Goal: Task Accomplishment & Management: Manage account settings

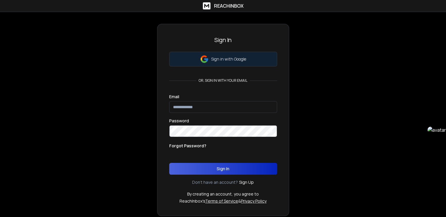
click at [239, 60] on p "Sign in with Google" at bounding box center [228, 59] width 35 height 6
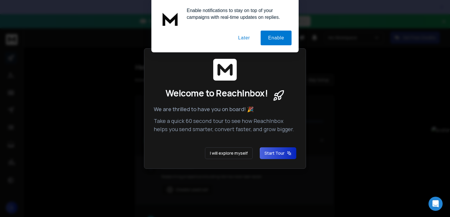
click at [243, 39] on button "Later" at bounding box center [244, 38] width 27 height 15
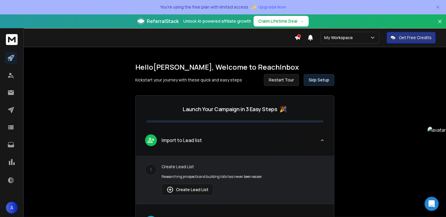
click at [320, 82] on span "Skip Setup" at bounding box center [319, 80] width 21 height 6
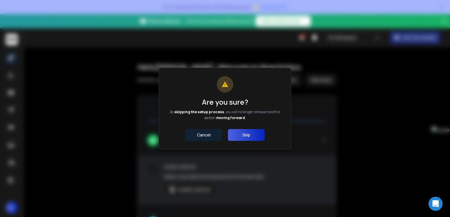
click at [253, 136] on button "Skip" at bounding box center [246, 135] width 37 height 12
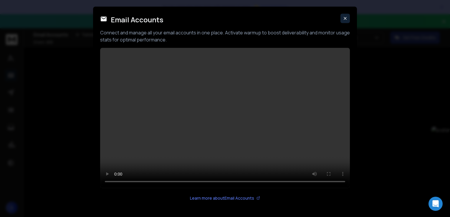
click at [344, 18] on icon at bounding box center [345, 18] width 5 height 5
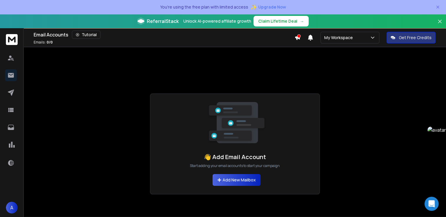
click at [12, 40] on icon at bounding box center [12, 39] width 12 height 11
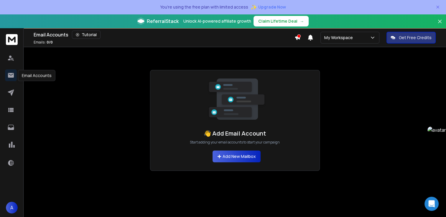
click at [11, 73] on icon at bounding box center [11, 75] width 6 height 5
click at [230, 157] on button "Add New Mailbox" at bounding box center [236, 157] width 48 height 12
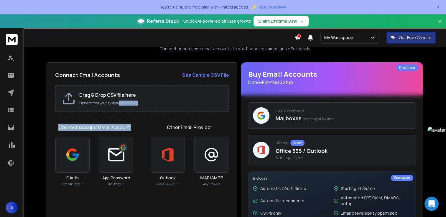
drag, startPoint x: 78, startPoint y: 150, endPoint x: 122, endPoint y: 102, distance: 65.3
click at [122, 102] on div "Connect Email Accounts See Sample CSV File Drag & Drop CSV file here Upload fro…" at bounding box center [142, 129] width 174 height 116
drag, startPoint x: 122, startPoint y: 102, endPoint x: 167, endPoint y: 103, distance: 45.4
click at [167, 103] on p "Upload from your system, choose file" at bounding box center [150, 103] width 143 height 5
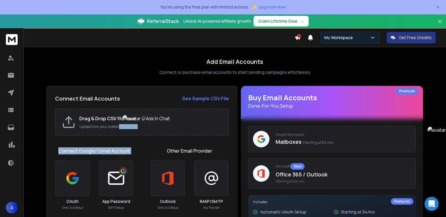
click at [337, 39] on p "My Workspace" at bounding box center [339, 38] width 31 height 6
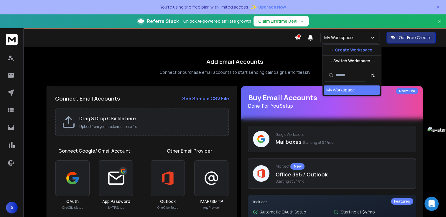
click at [144, 57] on div "Add Email Accounts Connect or purchase email accounts to start sending campaign…" at bounding box center [223, 146] width 446 height 236
